Goal: Navigation & Orientation: Find specific page/section

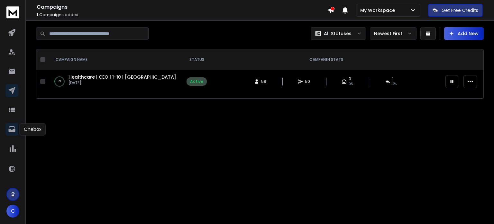
click at [17, 130] on link at bounding box center [11, 129] width 13 height 13
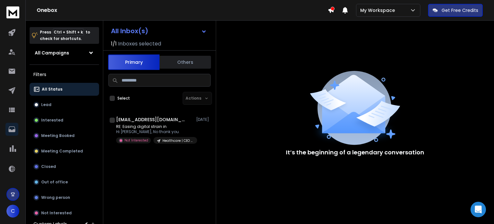
click at [18, 72] on div at bounding box center [12, 72] width 15 height 15
click at [12, 71] on icon at bounding box center [12, 71] width 8 height 8
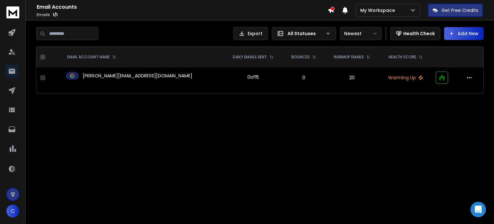
click at [14, 83] on div at bounding box center [12, 102] width 15 height 152
click at [14, 92] on icon at bounding box center [12, 91] width 8 height 8
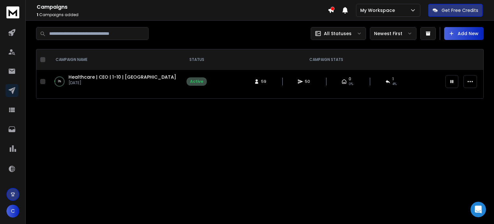
click at [472, 82] on icon "button" at bounding box center [470, 81] width 6 height 6
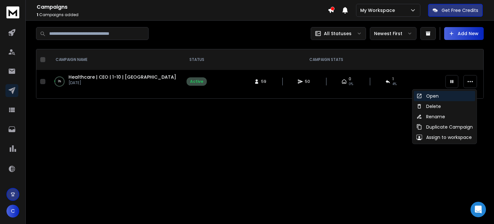
click at [472, 82] on icon "button" at bounding box center [470, 81] width 6 height 6
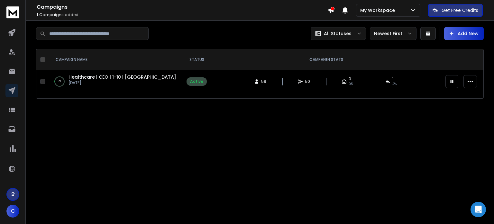
click at [340, 106] on div "Your warmest leads are on your site – Turn visits into conversations Reach Out …" at bounding box center [247, 112] width 494 height 224
